Goal: Information Seeking & Learning: Check status

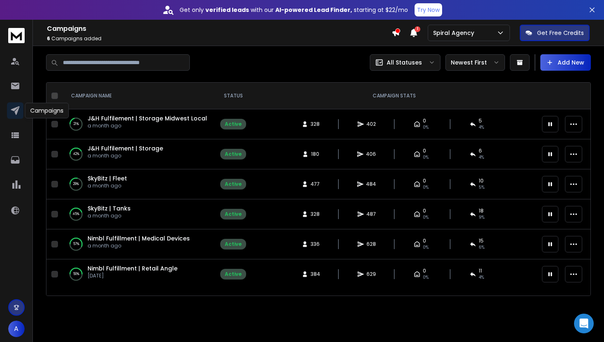
click at [129, 118] on span "J&H Fulfilement | Storage Midwest Local" at bounding box center [148, 118] width 120 height 8
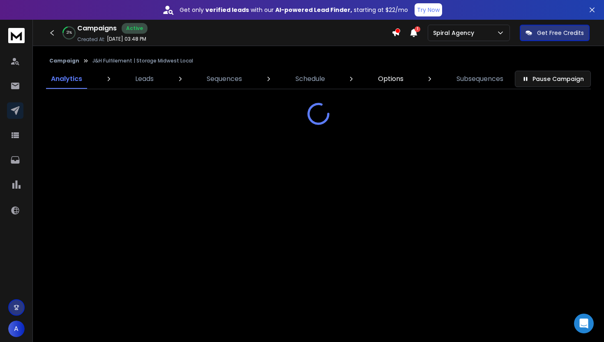
click at [400, 78] on p "Options" at bounding box center [390, 79] width 25 height 10
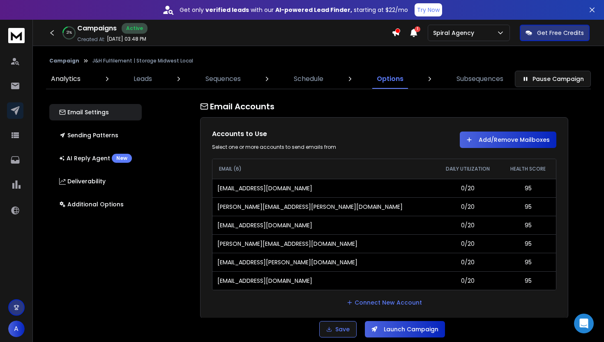
click at [61, 81] on p "Analytics" at bounding box center [66, 79] width 30 height 10
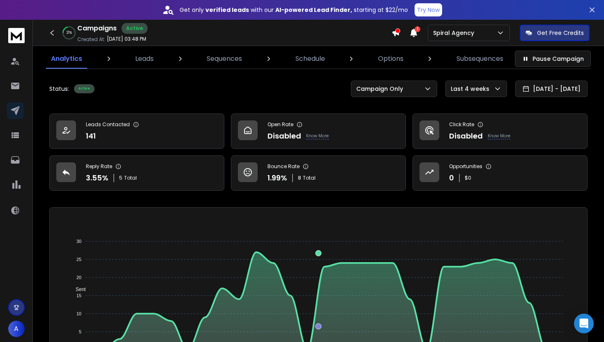
scroll to position [34, 0]
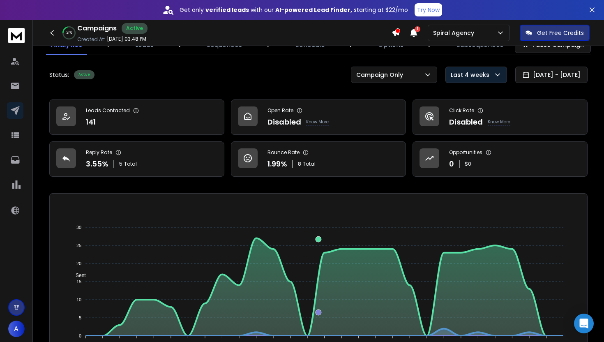
click at [457, 76] on p "Last 4 weeks" at bounding box center [472, 75] width 42 height 8
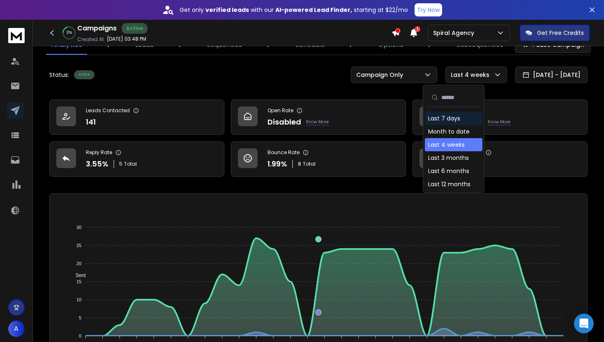
click at [449, 119] on div "Last 7 days" at bounding box center [444, 118] width 32 height 8
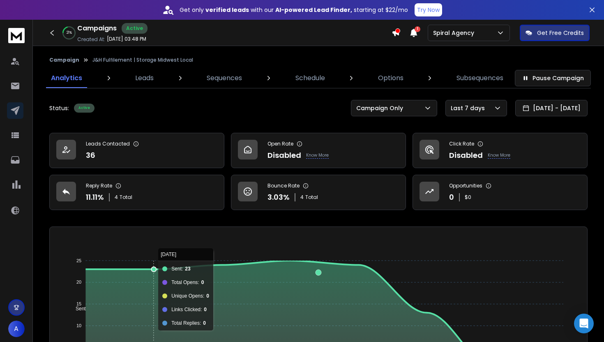
scroll to position [0, 0]
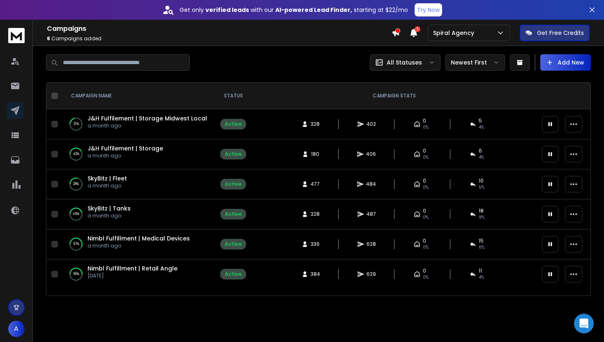
click at [136, 148] on span "J&H Fulfilement | Storage" at bounding box center [126, 148] width 76 height 8
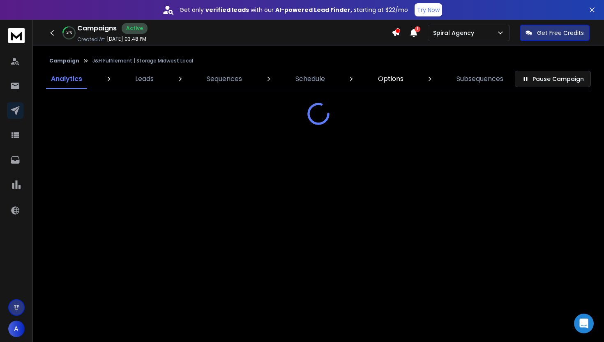
click at [392, 83] on p "Options" at bounding box center [390, 79] width 25 height 10
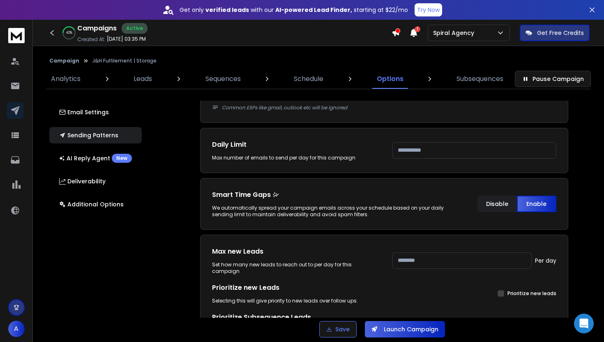
scroll to position [333, 0]
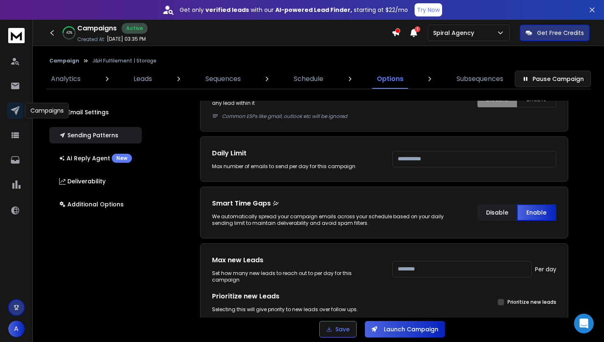
click at [14, 108] on icon at bounding box center [15, 110] width 9 height 9
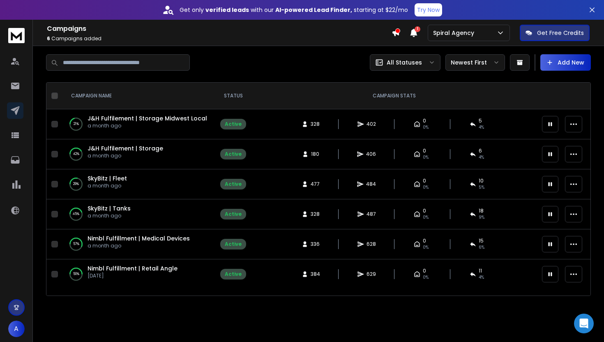
click at [105, 209] on span "SkyBitz | Tanks" at bounding box center [109, 208] width 43 height 8
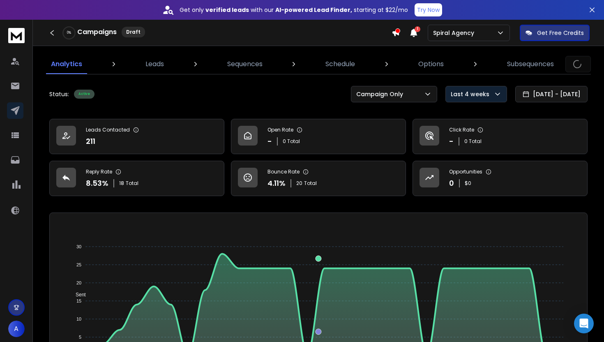
click at [494, 96] on icon "button" at bounding box center [498, 94] width 8 height 8
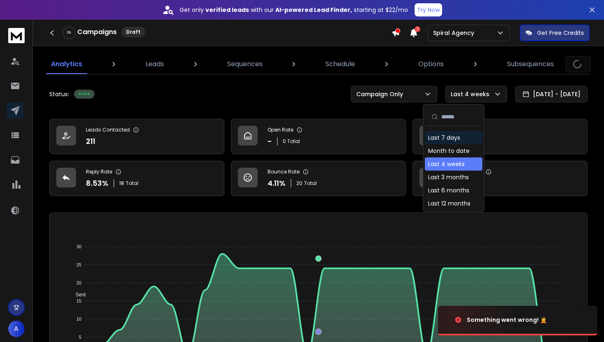
click at [443, 141] on div "Last 7 days" at bounding box center [444, 138] width 32 height 8
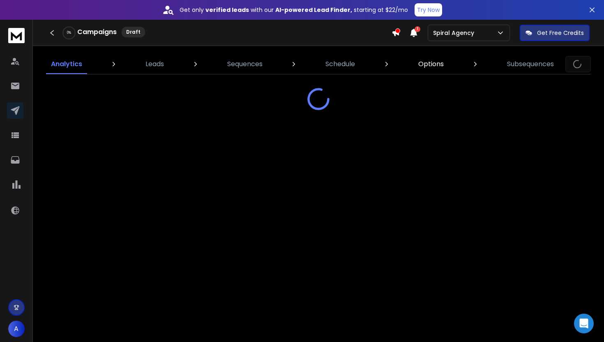
click at [425, 70] on link "Options" at bounding box center [430, 64] width 35 height 20
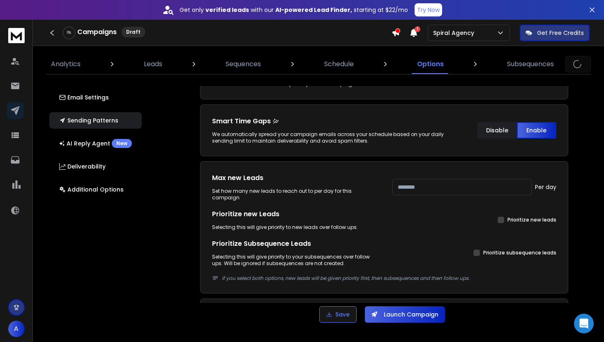
scroll to position [425, 0]
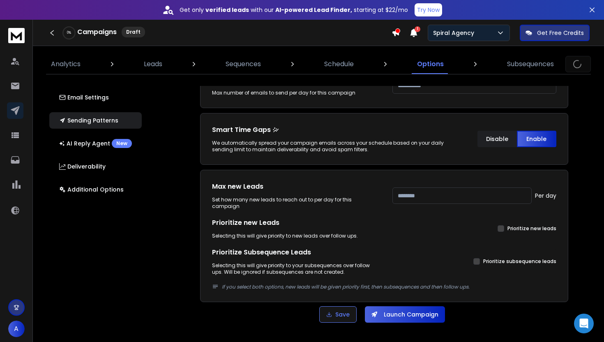
click at [479, 36] on div "Spiral Agency" at bounding box center [469, 33] width 72 height 8
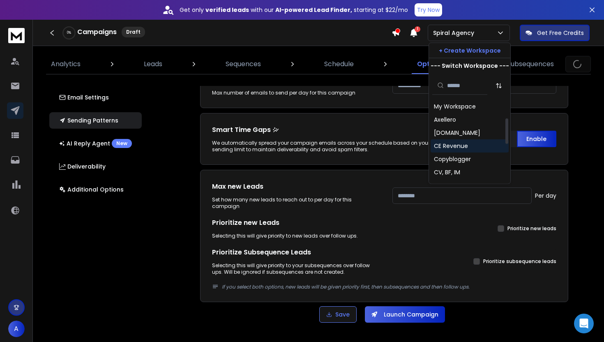
scroll to position [181, 0]
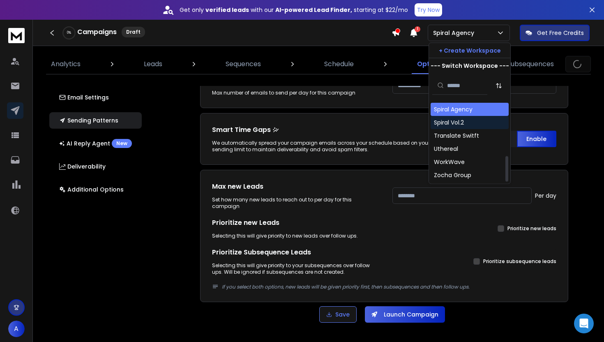
click at [458, 124] on div "Spiral Vol.2" at bounding box center [449, 123] width 30 height 8
